Goal: Information Seeking & Learning: Check status

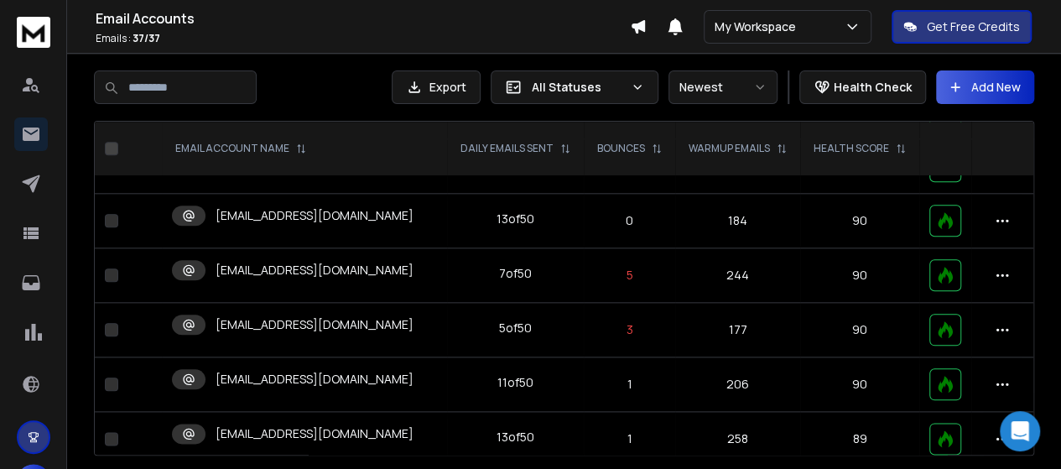
scroll to position [910, 0]
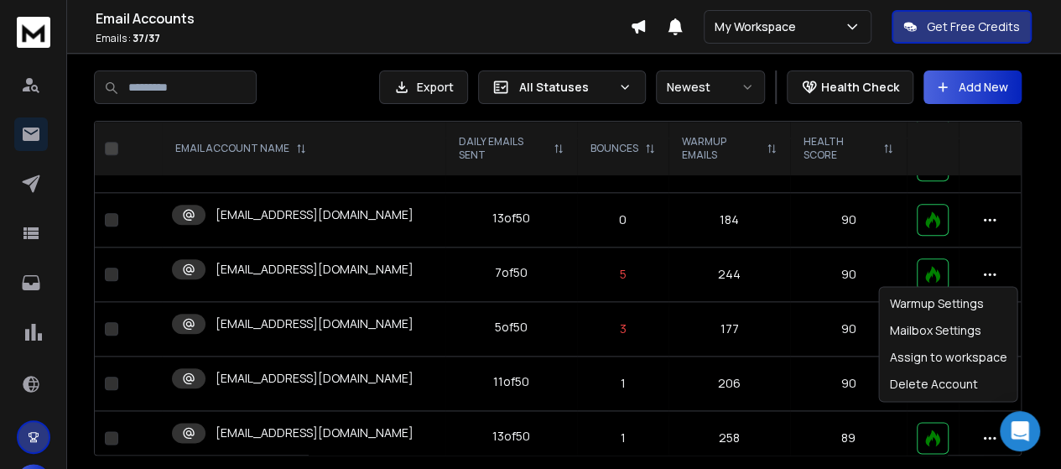
click at [987, 272] on icon at bounding box center [989, 274] width 15 height 15
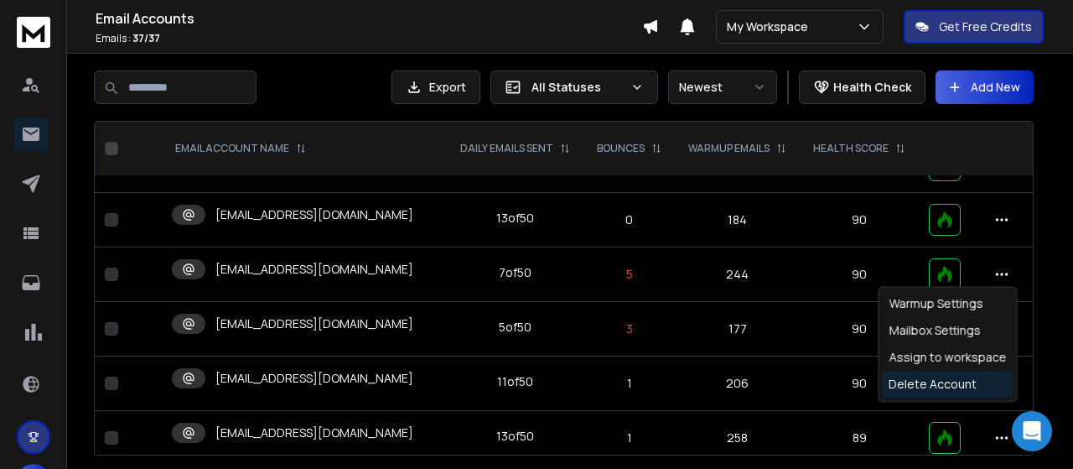
click at [955, 383] on div "Delete Account" at bounding box center [947, 384] width 131 height 27
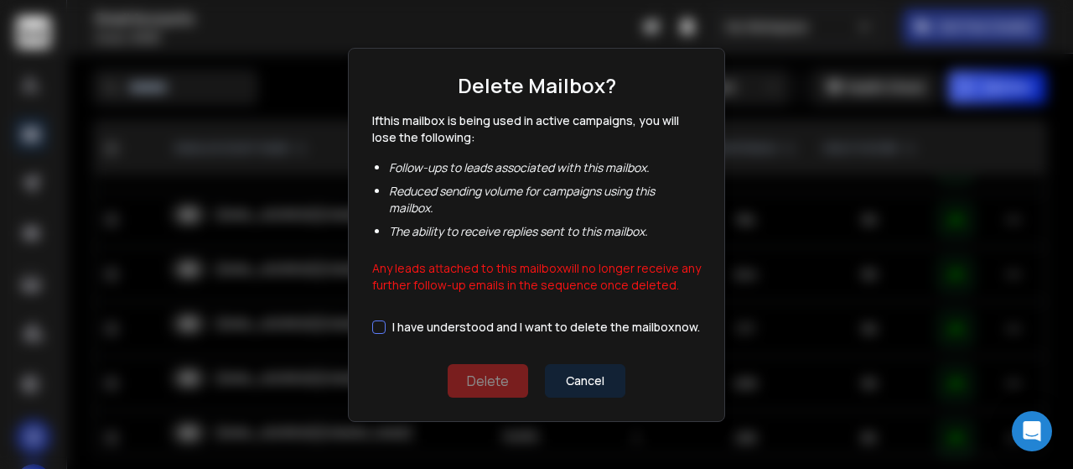
click at [578, 380] on button "Cancel" at bounding box center [585, 381] width 80 height 34
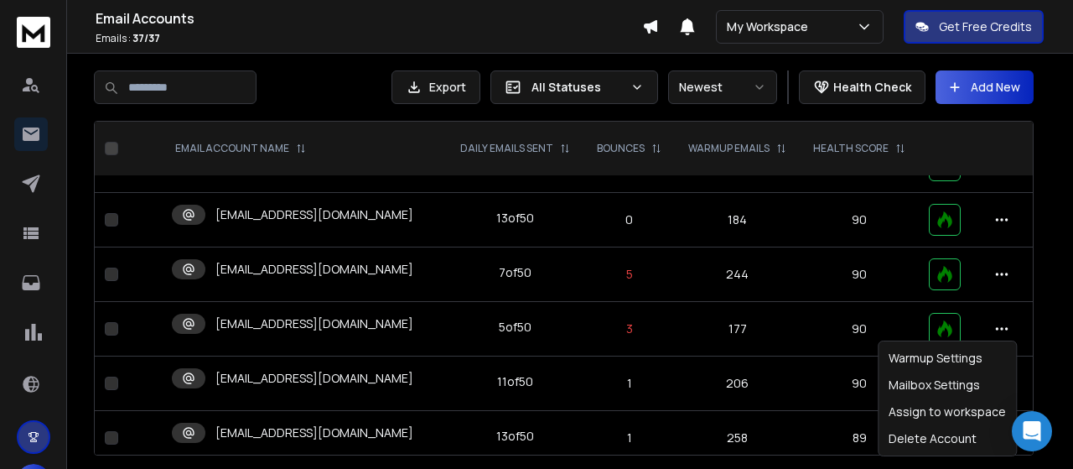
click at [999, 324] on button at bounding box center [1002, 328] width 42 height 29
click at [615, 326] on p "3" at bounding box center [629, 328] width 71 height 17
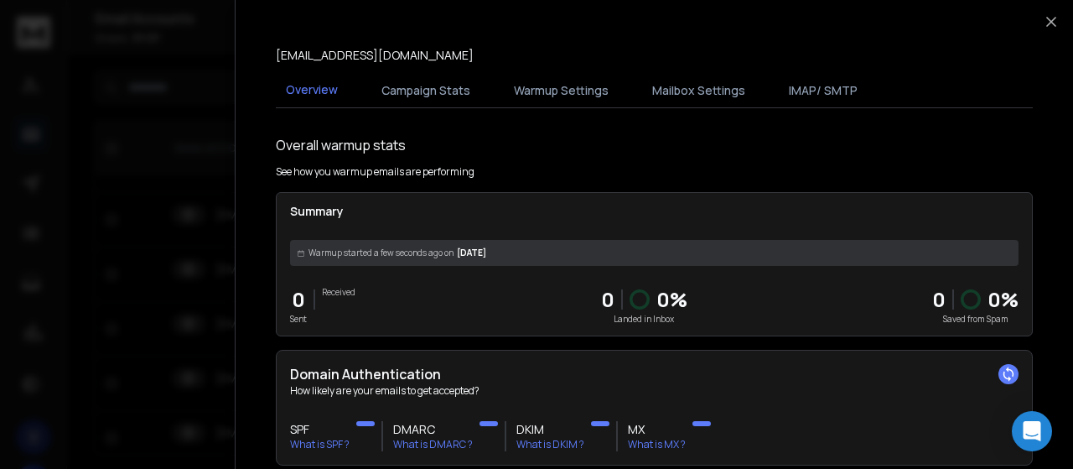
click at [152, 160] on div at bounding box center [536, 234] width 1073 height 469
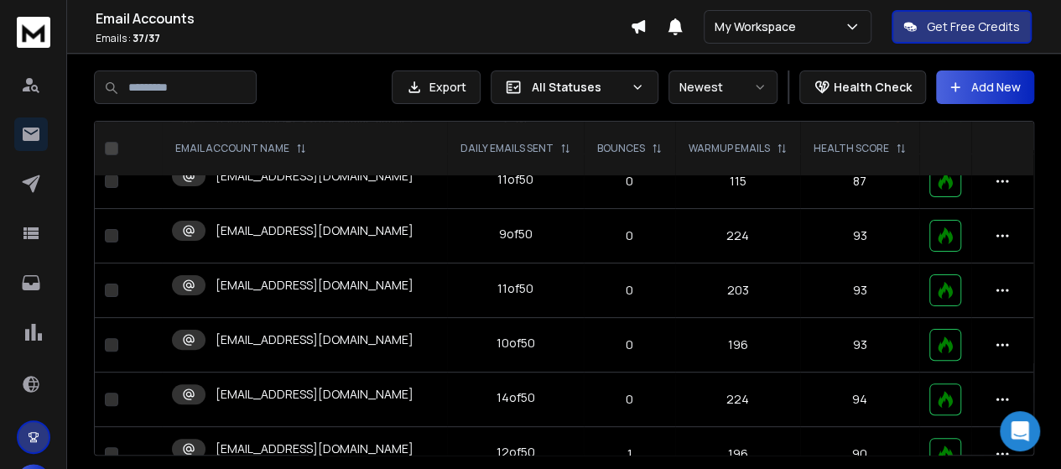
scroll to position [0, 0]
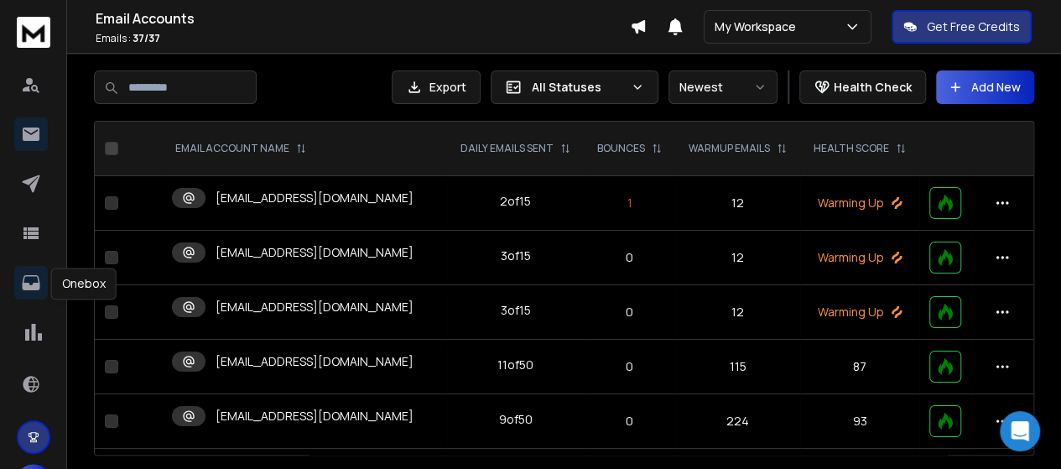
click at [42, 288] on link at bounding box center [31, 283] width 34 height 34
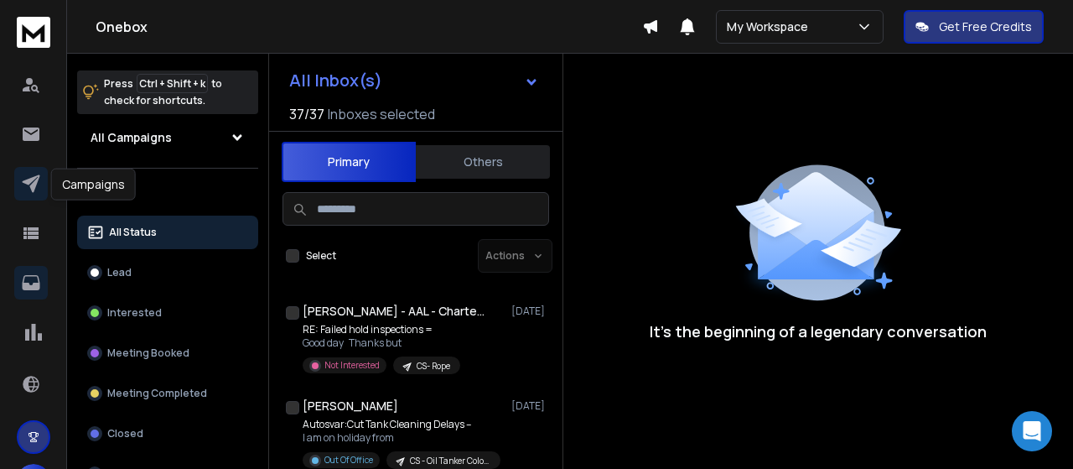
click at [37, 172] on link at bounding box center [31, 184] width 34 height 34
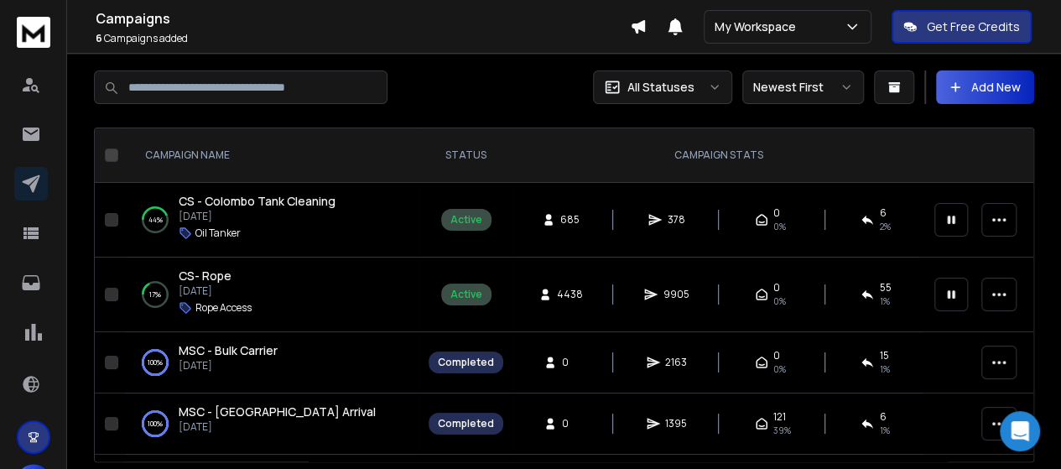
click at [288, 226] on div "Oil Tanker" at bounding box center [257, 232] width 157 height 13
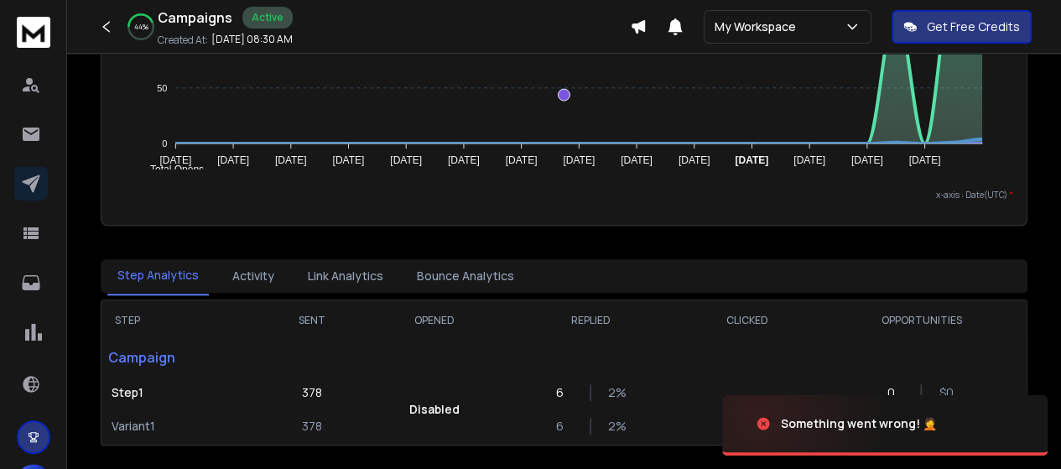
scroll to position [575, 0]
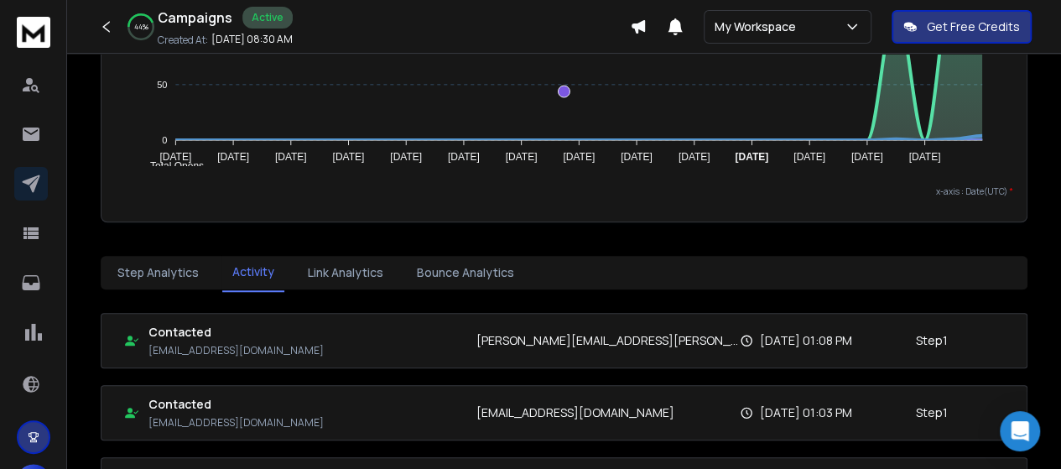
click at [272, 286] on button "Activity" at bounding box center [253, 272] width 62 height 39
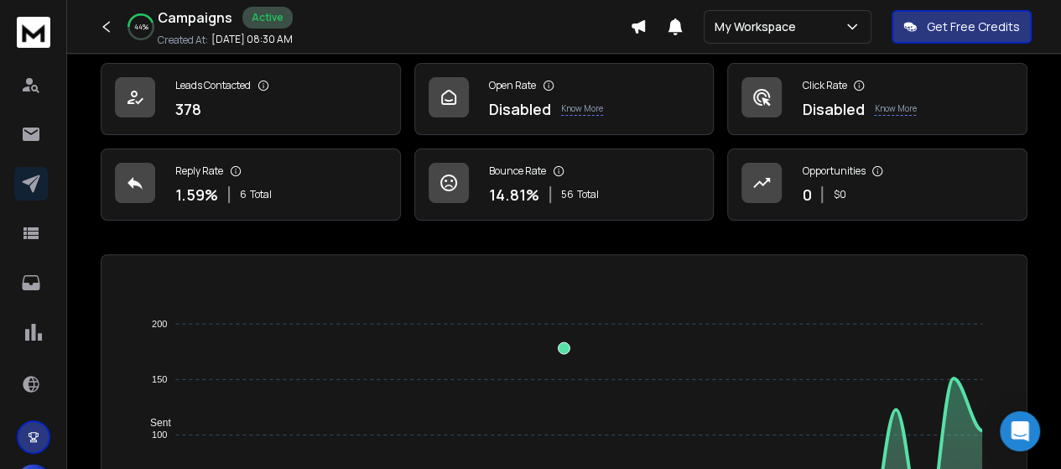
scroll to position [0, 0]
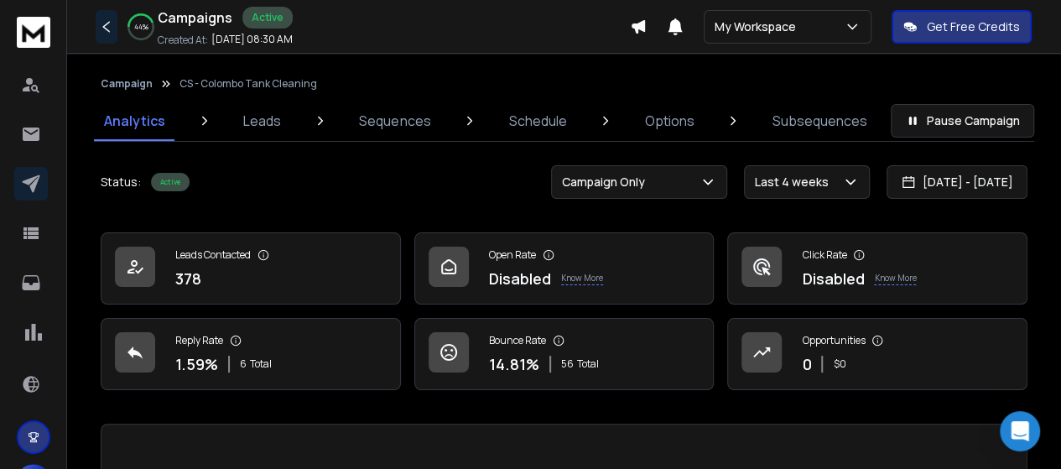
click at [106, 23] on icon at bounding box center [106, 26] width 15 height 15
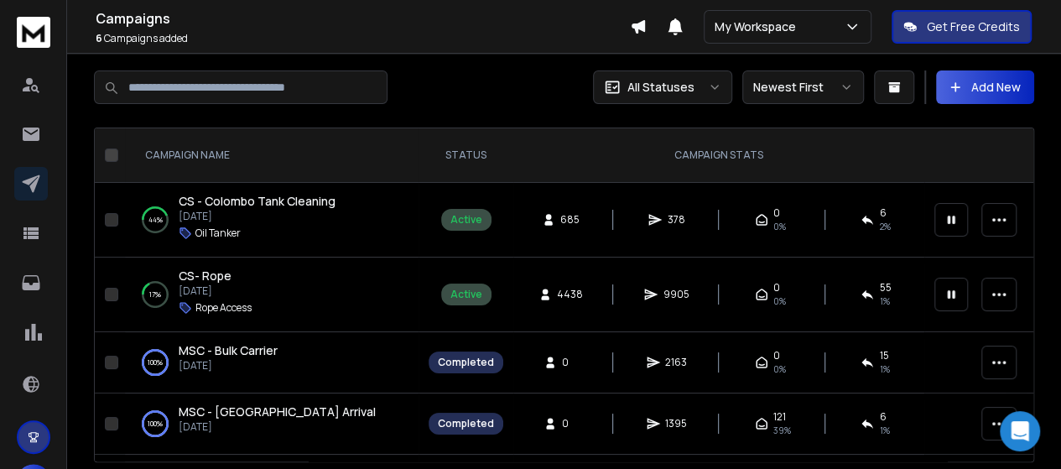
click at [275, 284] on div "17 % CS- Rope [DATE] Rope Access" at bounding box center [272, 294] width 260 height 54
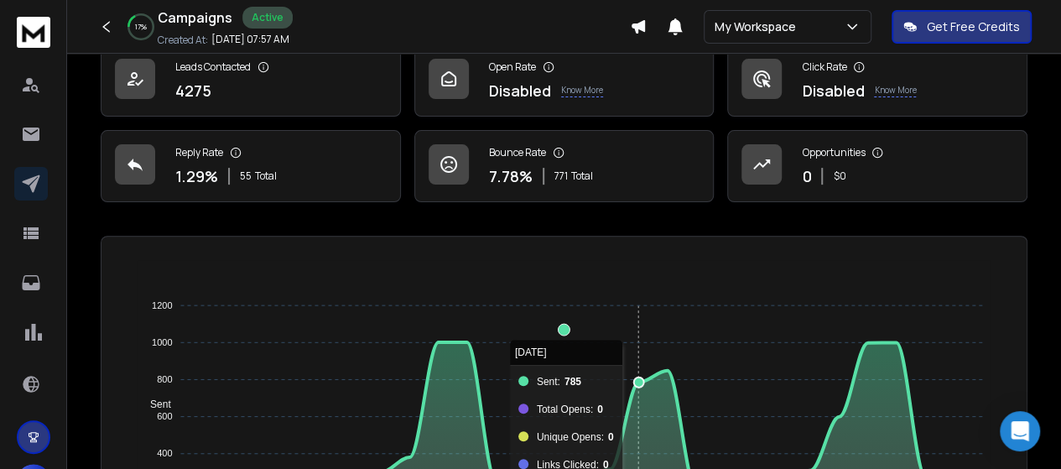
scroll to position [187, 0]
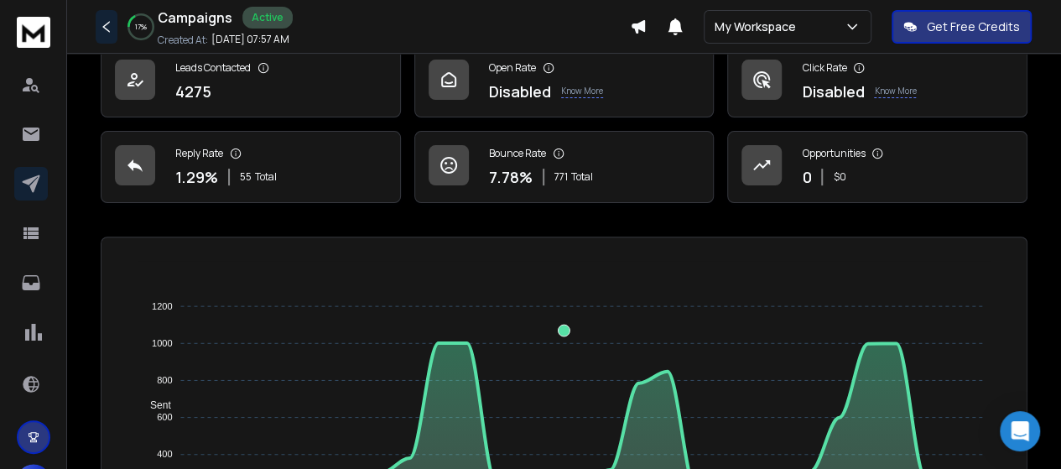
click at [103, 23] on icon at bounding box center [106, 26] width 15 height 15
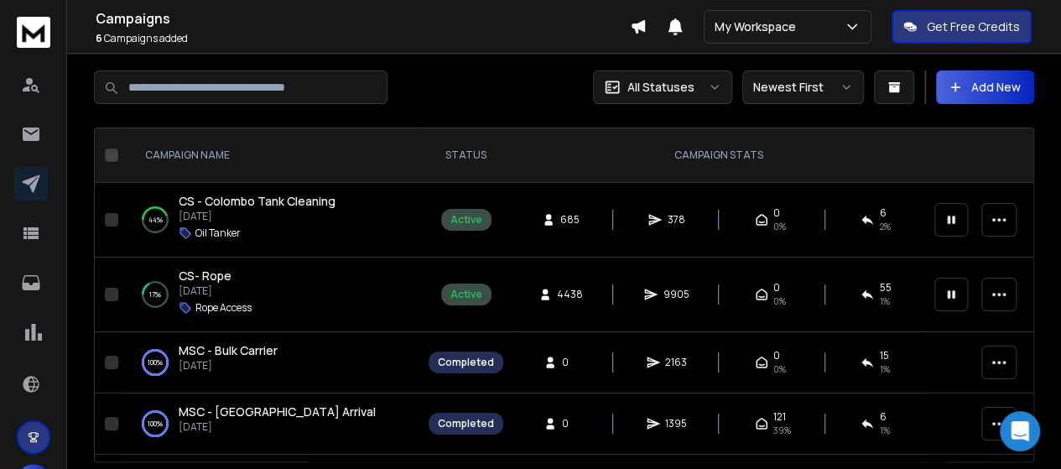
scroll to position [139, 0]
